Goal: Find specific page/section: Find specific page/section

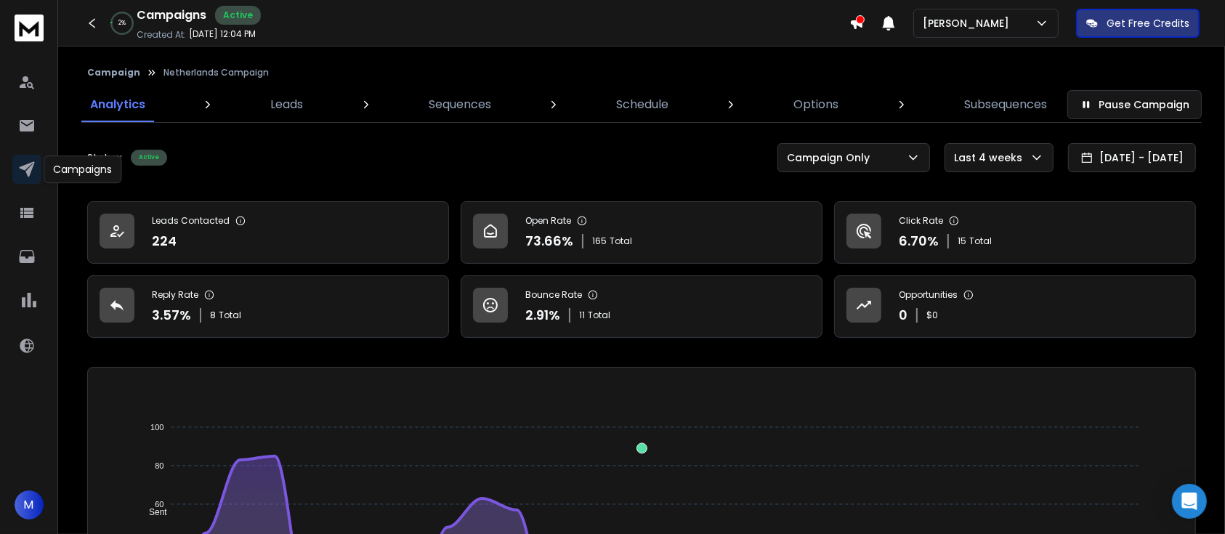
click at [22, 171] on icon at bounding box center [26, 169] width 17 height 17
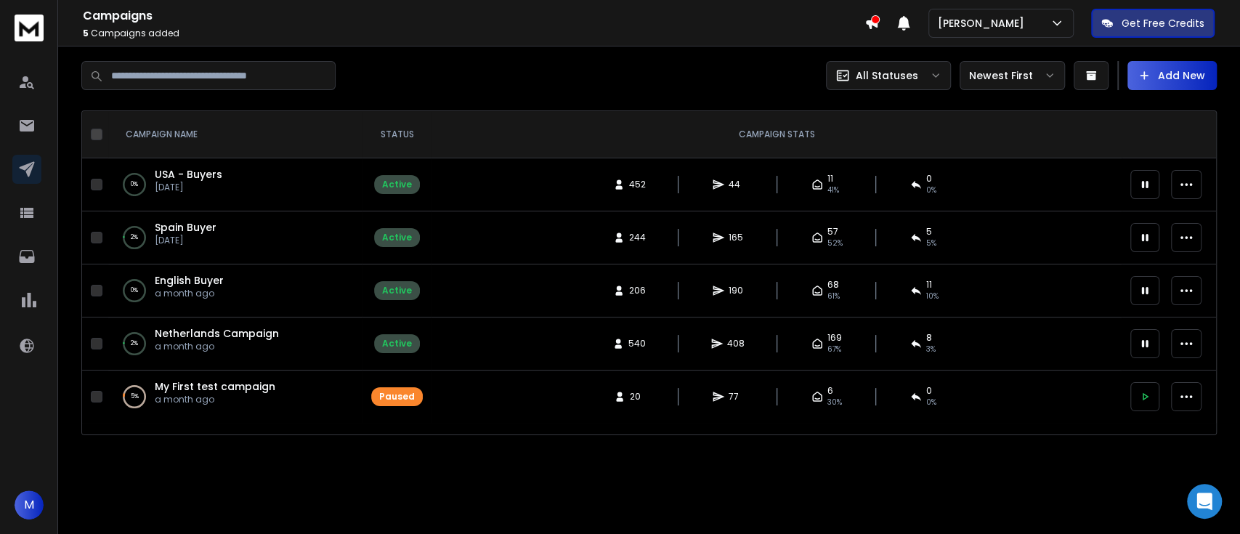
click at [186, 177] on span "USA - Buyers" at bounding box center [189, 174] width 68 height 15
